Goal: Task Accomplishment & Management: Manage account settings

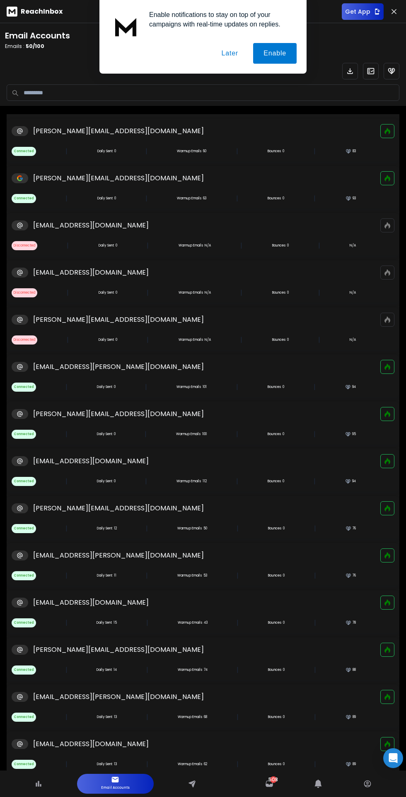
click at [275, 788] on div "508" at bounding box center [268, 784] width 77 height 20
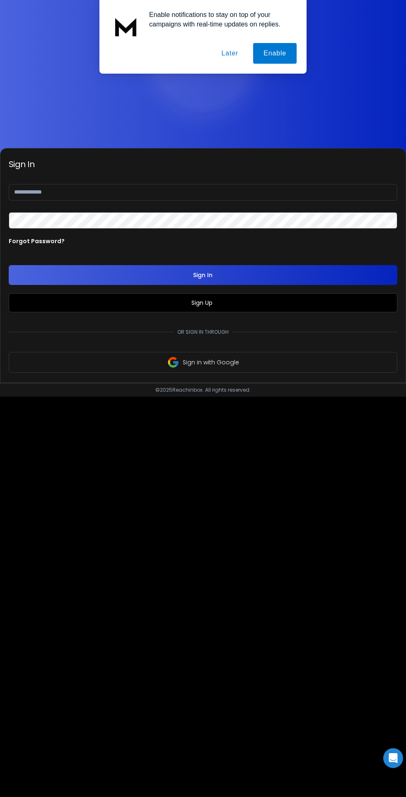
click at [36, 194] on input "email" at bounding box center [203, 192] width 388 height 17
type input "**********"
click at [9, 265] on button "Sign In" at bounding box center [203, 275] width 388 height 20
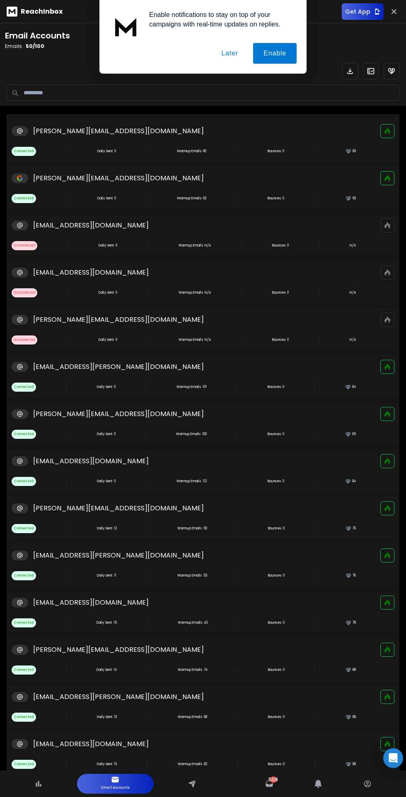
click at [273, 780] on span "508" at bounding box center [273, 780] width 10 height 7
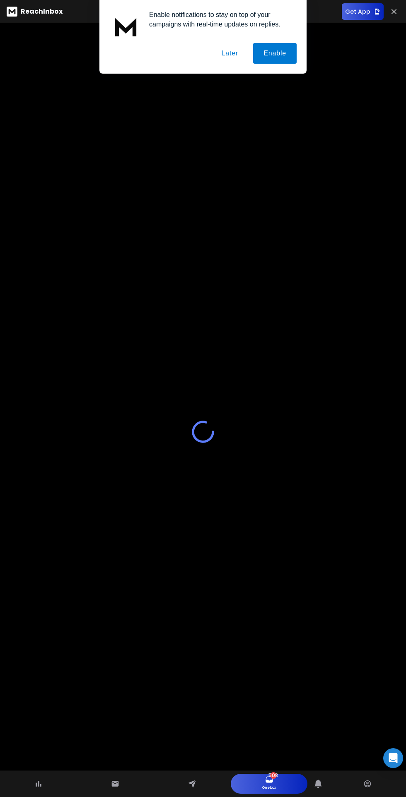
click at [226, 55] on button "Later" at bounding box center [229, 53] width 37 height 21
